Goal: Task Accomplishment & Management: Manage account settings

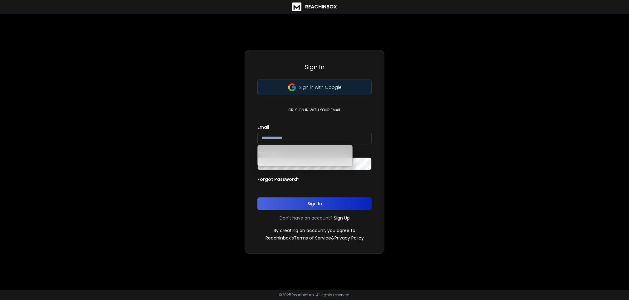
click at [324, 93] on button "Sign in with Google" at bounding box center [314, 88] width 114 height 16
click at [323, 87] on p "Sign in with Google" at bounding box center [320, 87] width 42 height 6
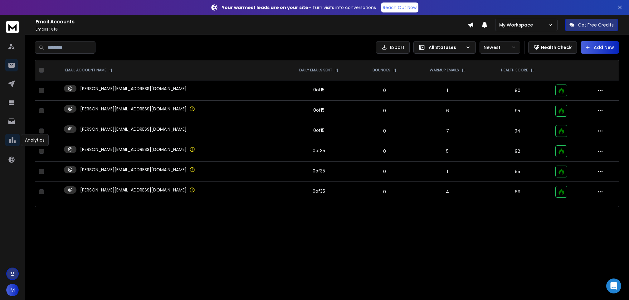
click at [12, 141] on icon at bounding box center [12, 140] width 6 height 6
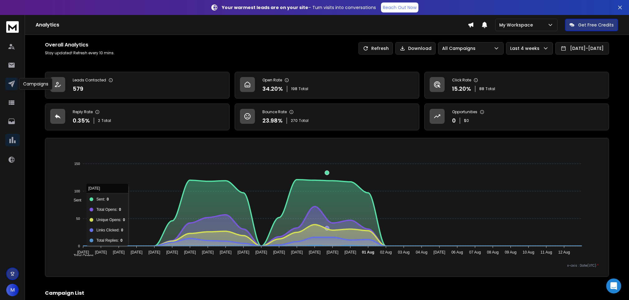
click at [9, 79] on link at bounding box center [11, 84] width 12 height 12
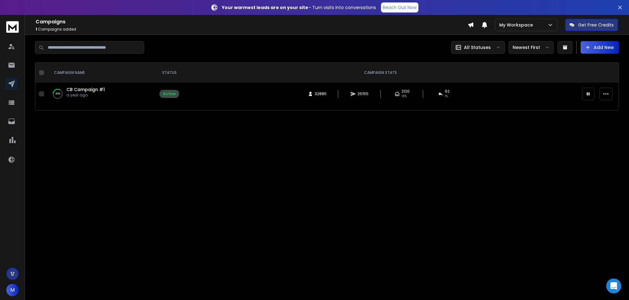
click at [170, 94] on div "Active" at bounding box center [169, 93] width 13 height 5
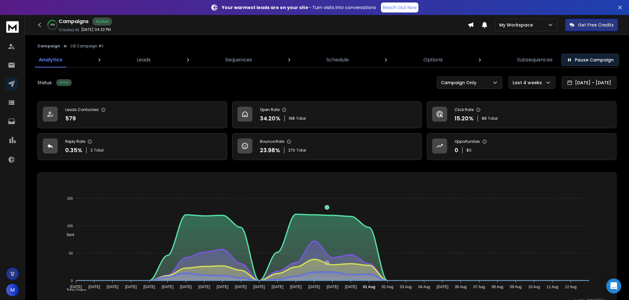
click at [599, 58] on button "Pause Campaign" at bounding box center [590, 60] width 58 height 12
